Goal: Navigation & Orientation: Find specific page/section

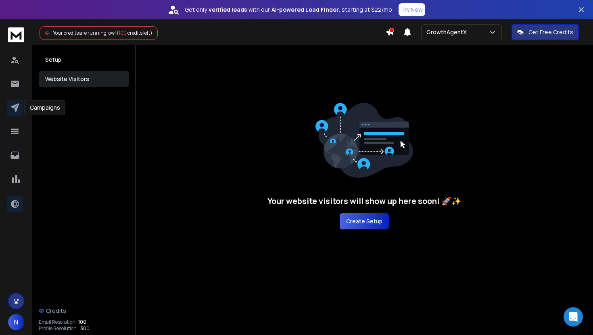
click at [18, 109] on icon at bounding box center [15, 108] width 10 height 10
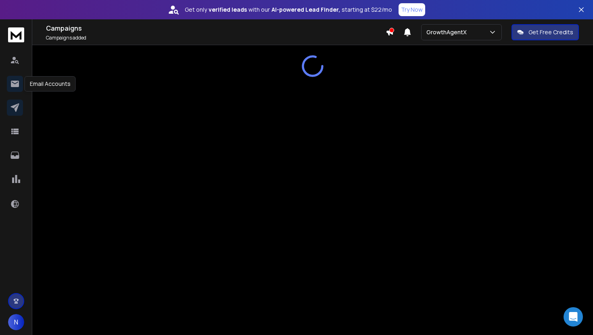
click at [16, 88] on icon at bounding box center [15, 84] width 10 height 10
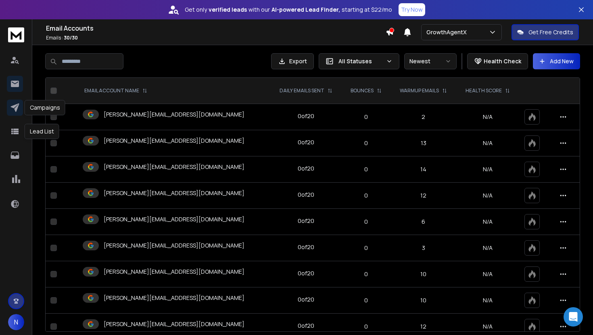
click at [19, 110] on icon at bounding box center [15, 108] width 10 height 10
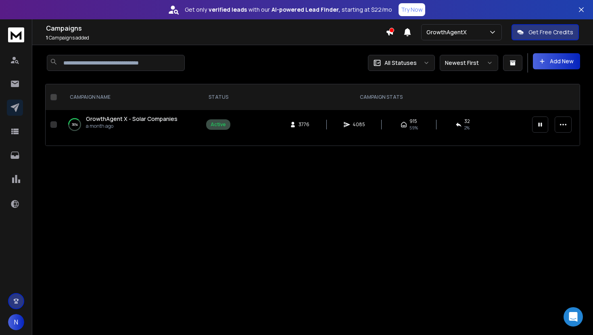
click at [107, 117] on span "GrowthAgent X - Solar Companies" at bounding box center [132, 119] width 92 height 8
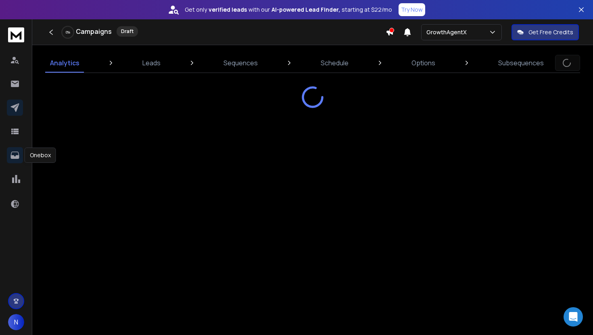
click at [17, 155] on icon at bounding box center [15, 156] width 10 height 10
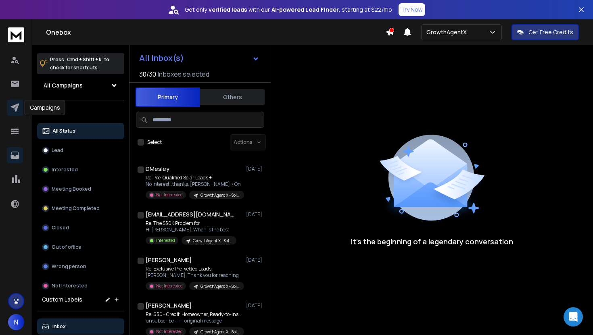
click at [7, 105] on link at bounding box center [15, 108] width 16 height 16
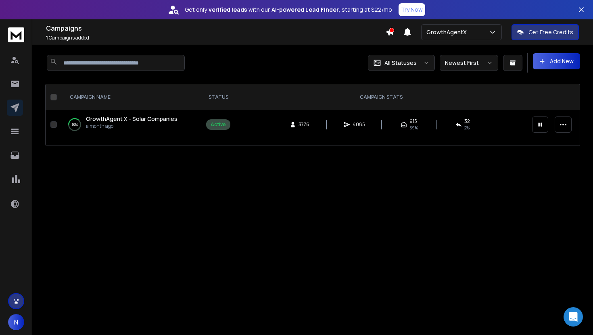
click at [162, 119] on span "GrowthAgent X - Solar Companies" at bounding box center [132, 119] width 92 height 8
